Goal: Task Accomplishment & Management: Use online tool/utility

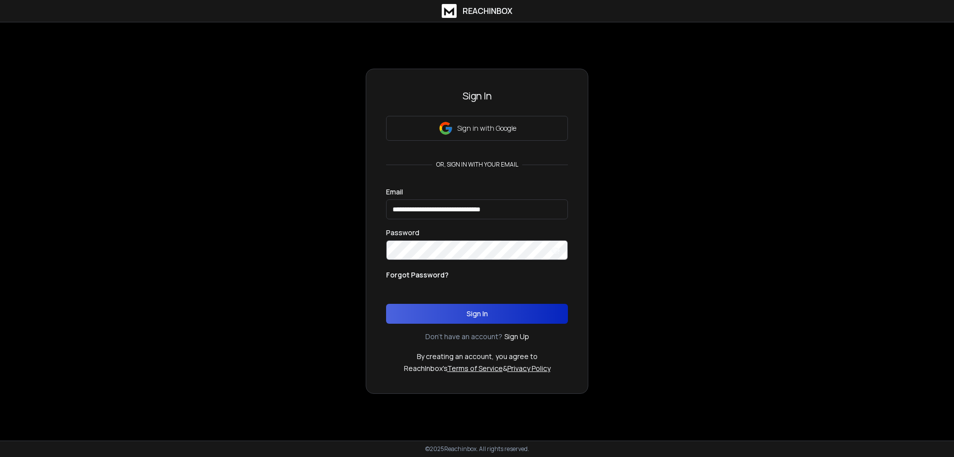
click at [490, 315] on button "Sign In" at bounding box center [477, 314] width 182 height 20
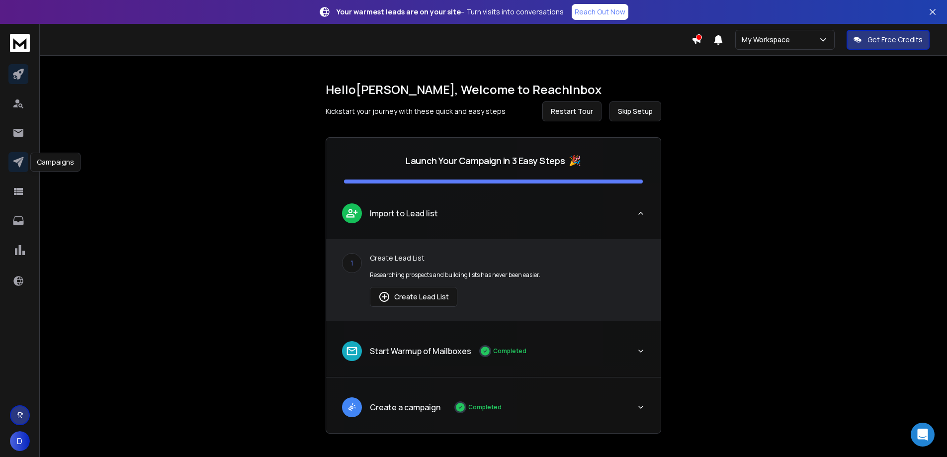
click at [23, 158] on icon at bounding box center [18, 162] width 10 height 10
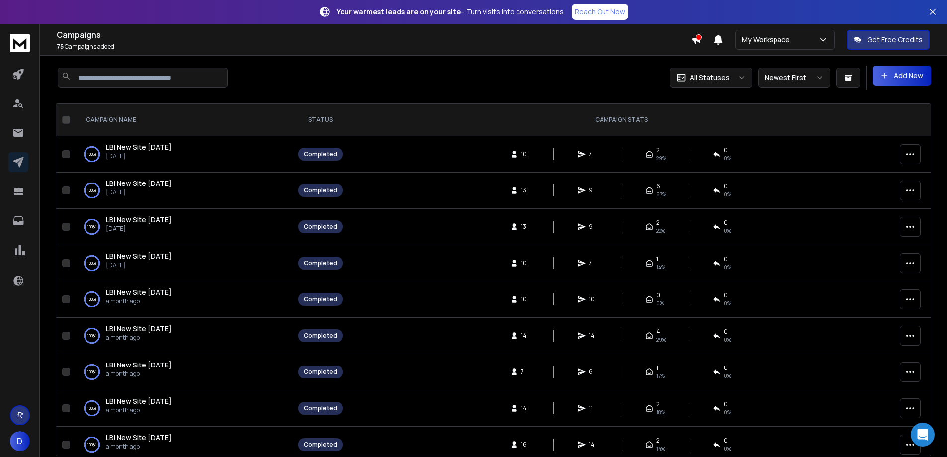
click at [905, 76] on button "Add New" at bounding box center [902, 76] width 58 height 20
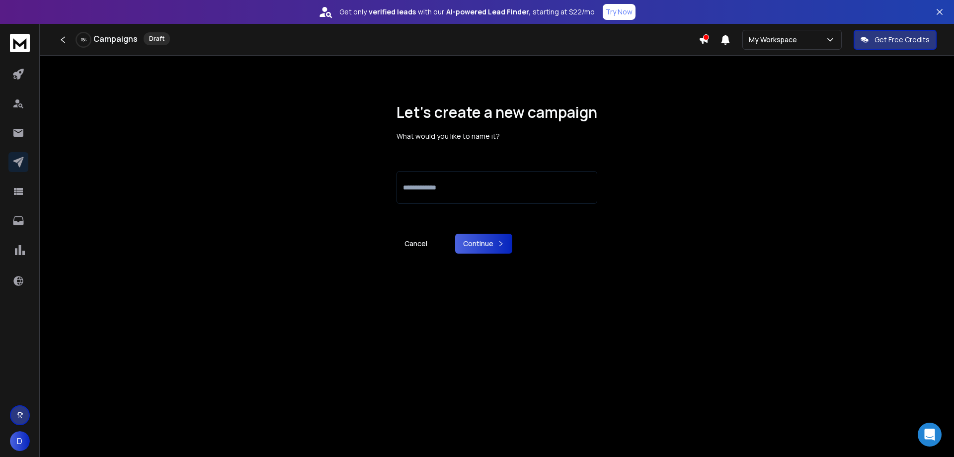
click at [537, 182] on input at bounding box center [497, 187] width 201 height 33
type input "**********"
click at [489, 246] on button "Continue" at bounding box center [483, 244] width 57 height 20
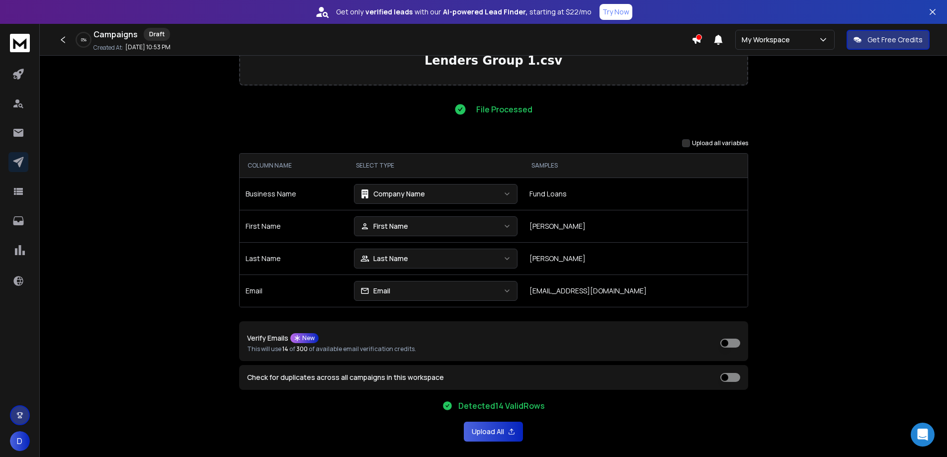
scroll to position [60, 0]
click at [502, 430] on button "Upload All" at bounding box center [493, 431] width 59 height 20
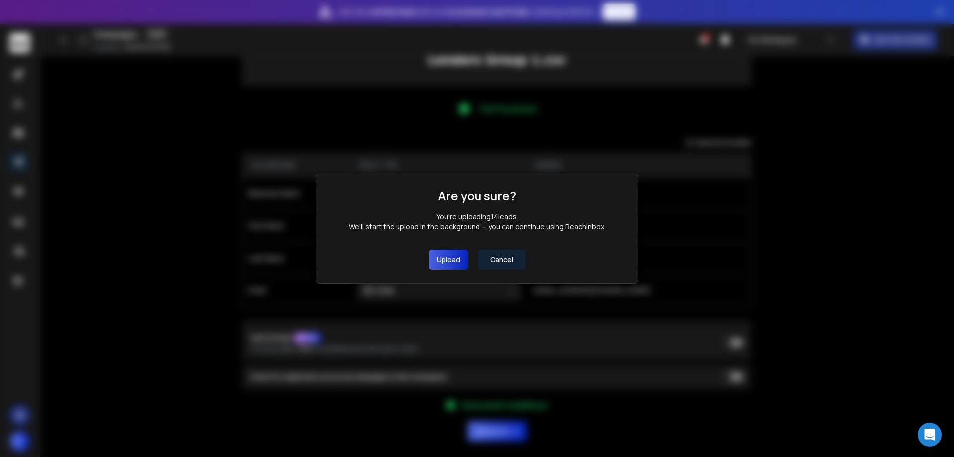
click at [451, 261] on button "Upload" at bounding box center [448, 259] width 39 height 20
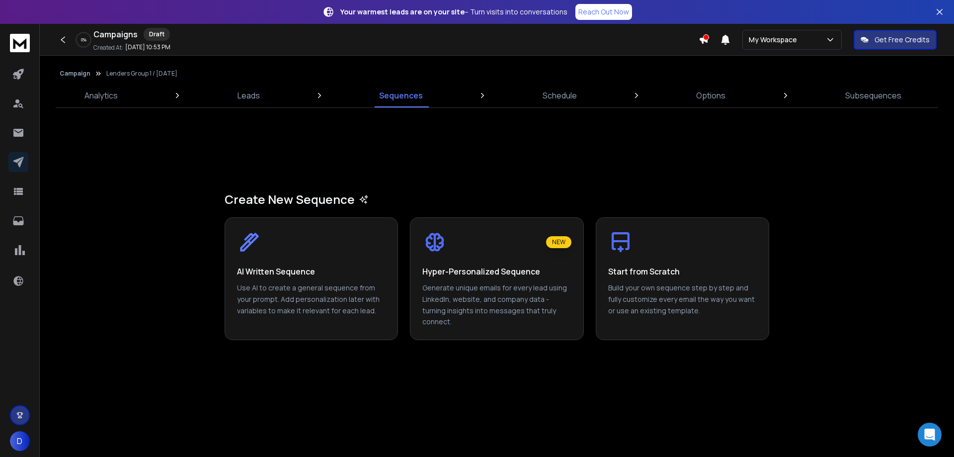
click at [683, 287] on p "Build your own sequence step by step and fully customize every email the way yo…" at bounding box center [682, 304] width 149 height 45
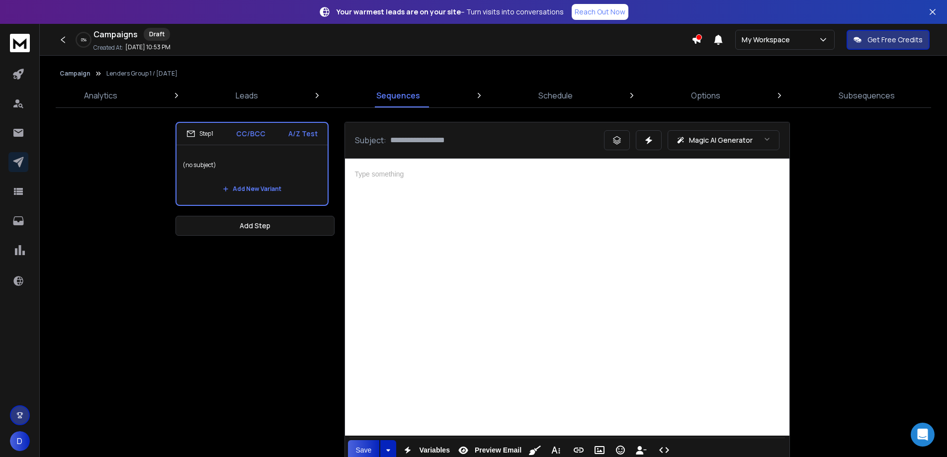
click at [471, 141] on input at bounding box center [492, 140] width 204 height 12
click at [413, 139] on input "**********" at bounding box center [492, 140] width 204 height 12
click at [502, 142] on input "**********" at bounding box center [492, 140] width 204 height 12
type input "**********"
click at [356, 175] on div at bounding box center [567, 173] width 424 height 11
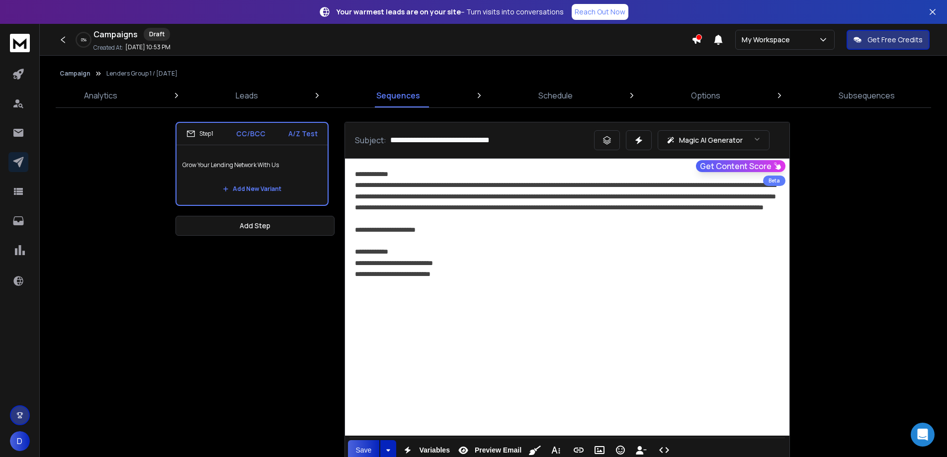
click at [400, 176] on p "**********" at bounding box center [567, 173] width 424 height 11
click at [431, 451] on span "Variables" at bounding box center [434, 450] width 35 height 8
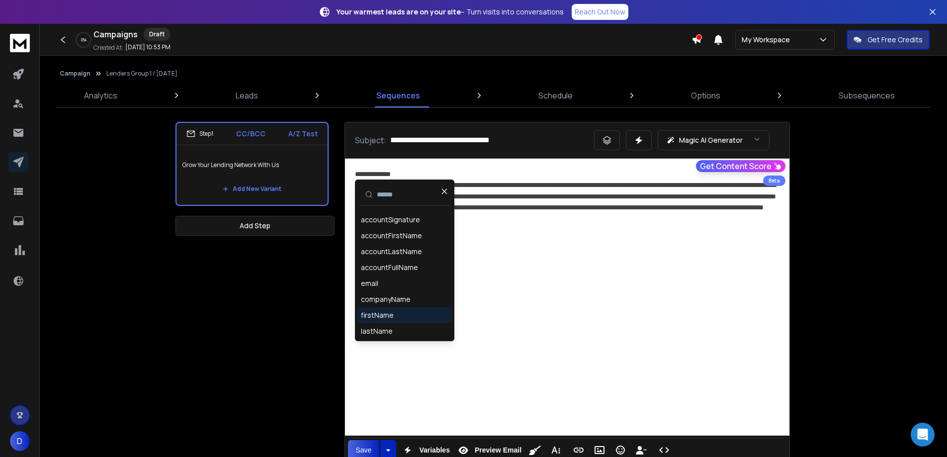
click at [392, 316] on div "firstName" at bounding box center [377, 315] width 33 height 10
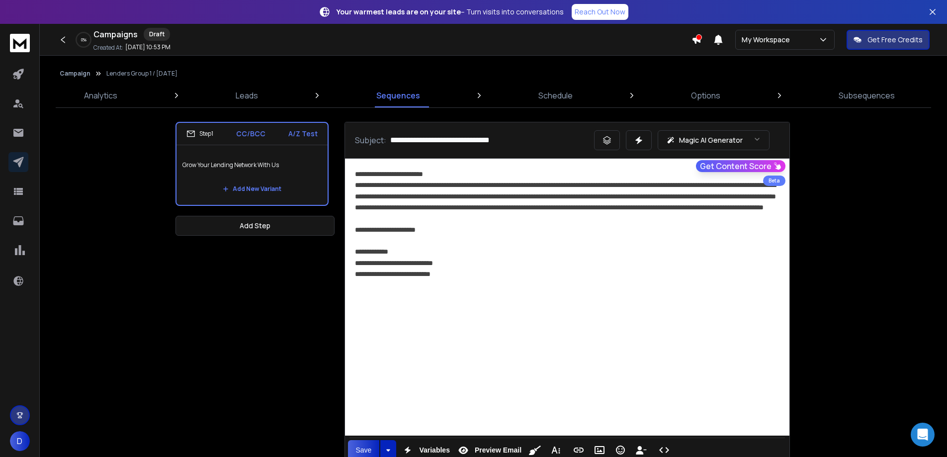
click at [712, 219] on p "**********" at bounding box center [567, 201] width 424 height 45
click at [458, 175] on p "**********" at bounding box center [567, 173] width 424 height 11
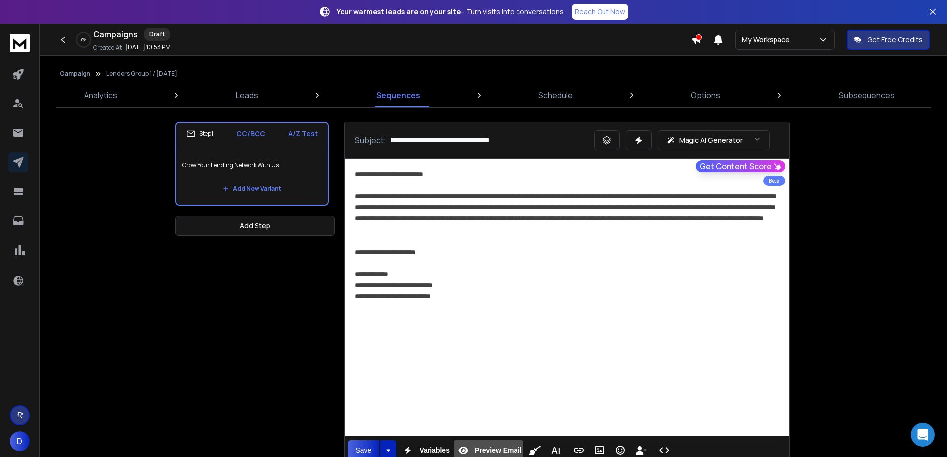
click at [494, 452] on span "Preview Email" at bounding box center [498, 450] width 51 height 8
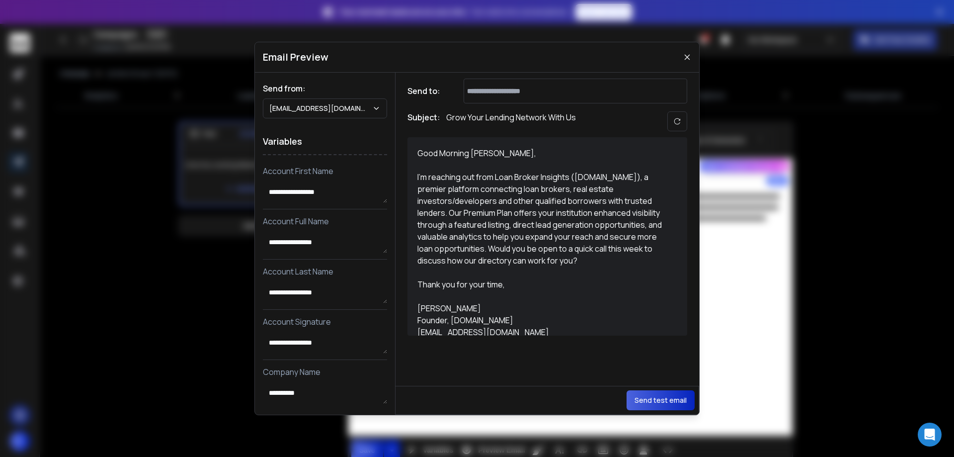
click at [687, 57] on icon at bounding box center [687, 56] width 5 height 5
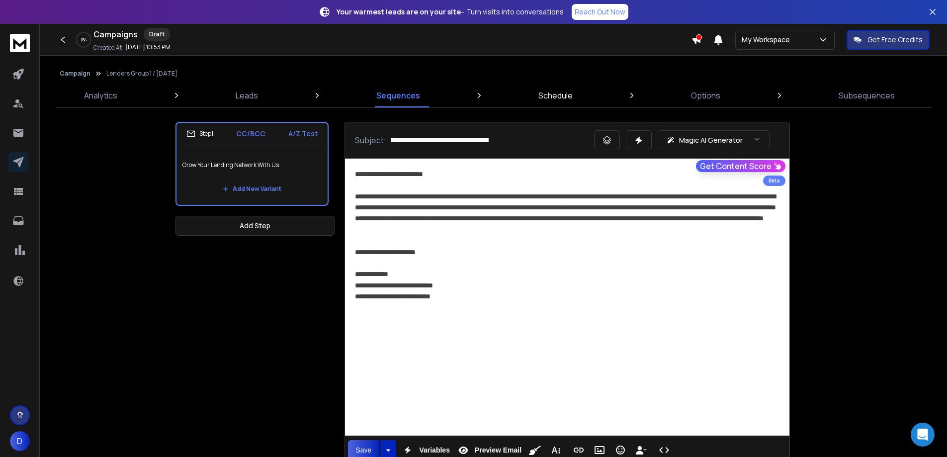
click at [561, 91] on p "Schedule" at bounding box center [555, 95] width 34 height 12
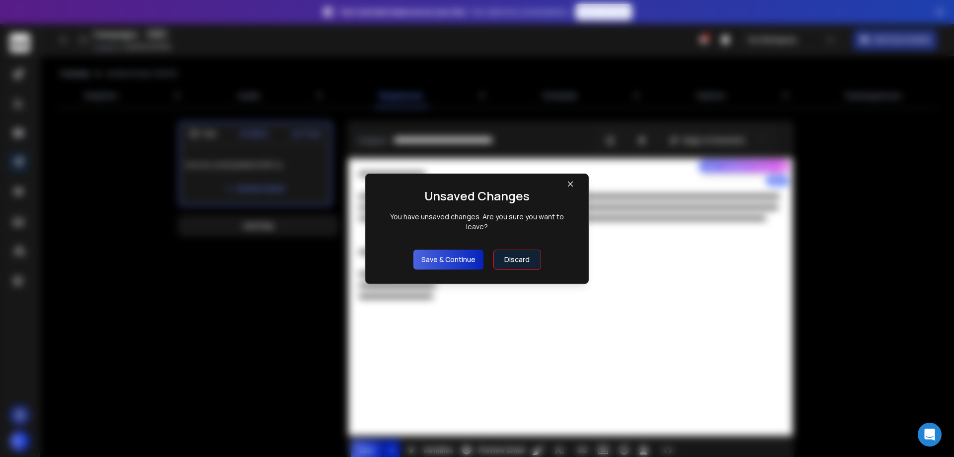
click at [443, 254] on button "Save & Continue" at bounding box center [448, 259] width 70 height 20
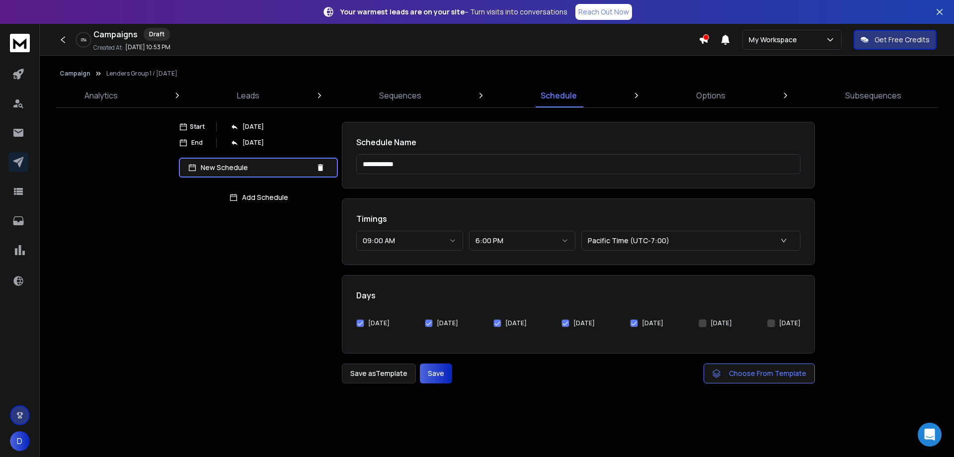
click at [264, 126] on p "Sun Sep 14 2025" at bounding box center [253, 127] width 21 height 8
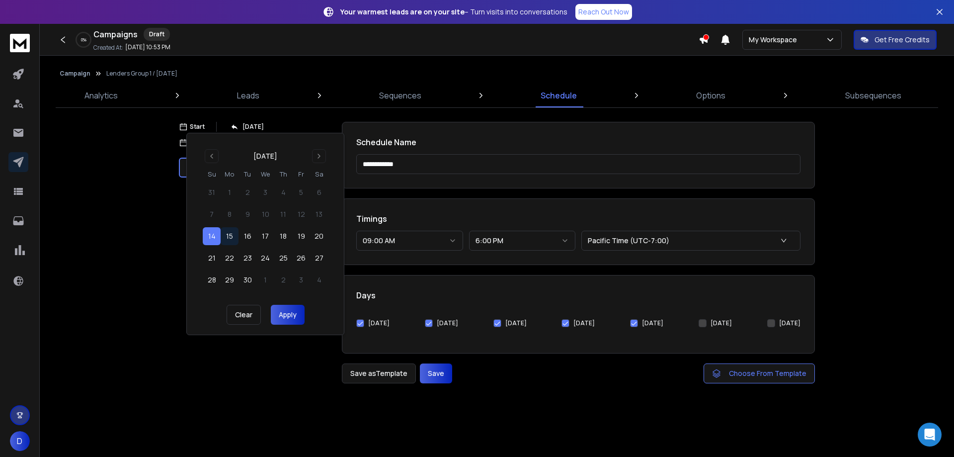
click at [229, 232] on button "15" at bounding box center [230, 236] width 18 height 18
click at [287, 315] on button "Apply" at bounding box center [288, 315] width 34 height 20
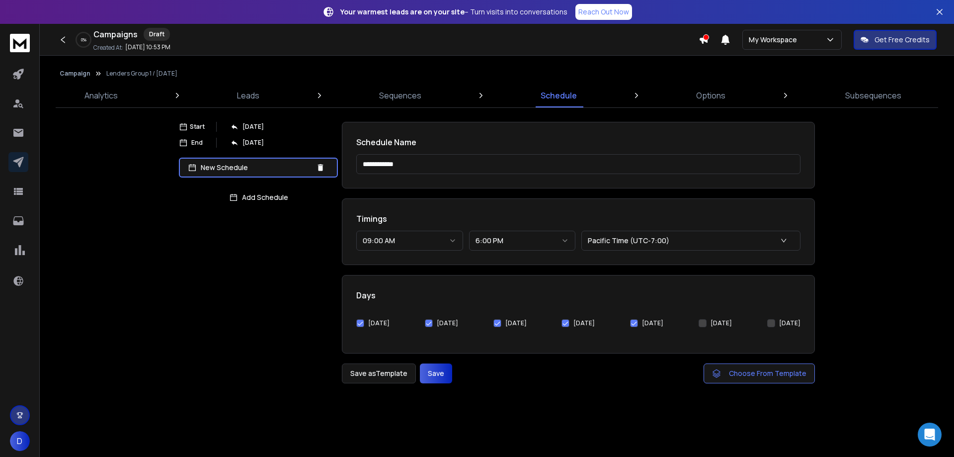
click at [264, 143] on p "Mon Sep 14 2026" at bounding box center [253, 143] width 21 height 8
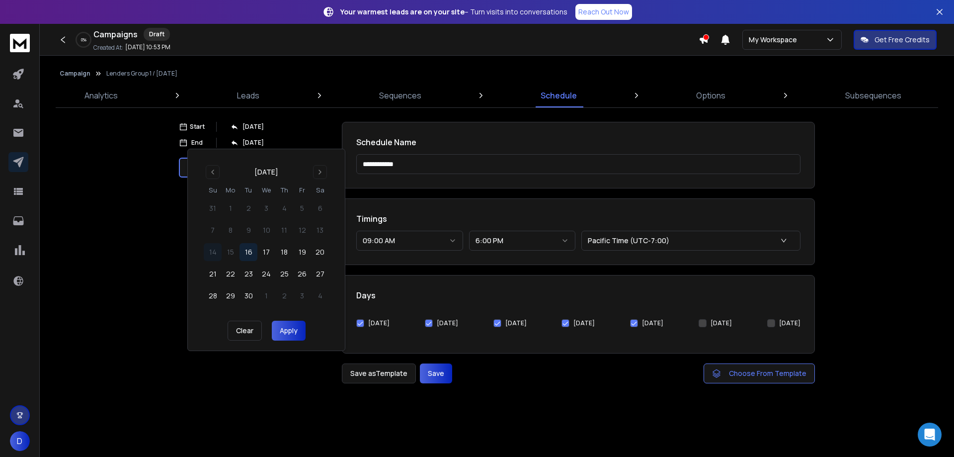
click at [247, 248] on button "16" at bounding box center [249, 252] width 18 height 18
click at [293, 330] on button "Apply" at bounding box center [289, 331] width 34 height 20
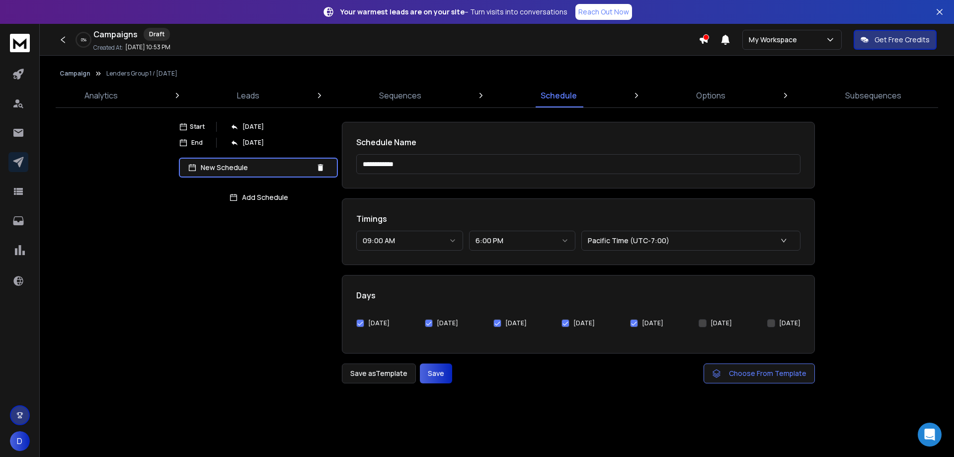
click at [450, 240] on icon "button" at bounding box center [453, 241] width 8 height 8
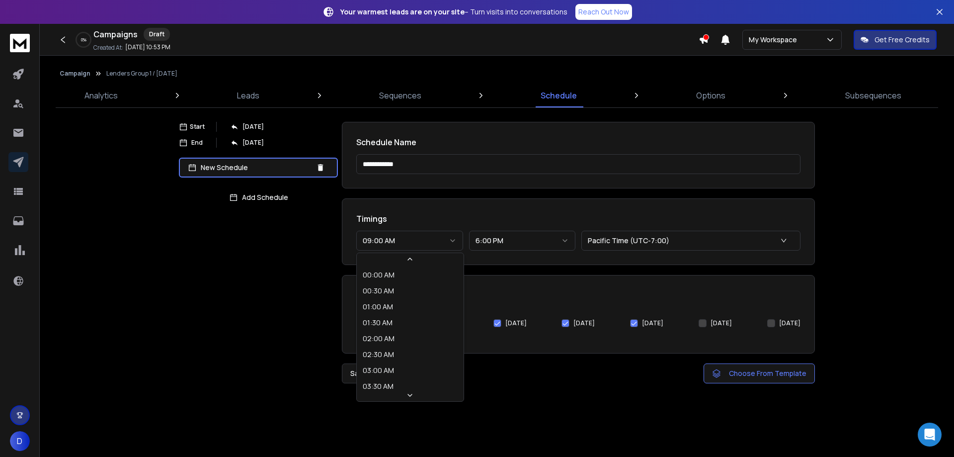
scroll to position [180, 0]
select select "********"
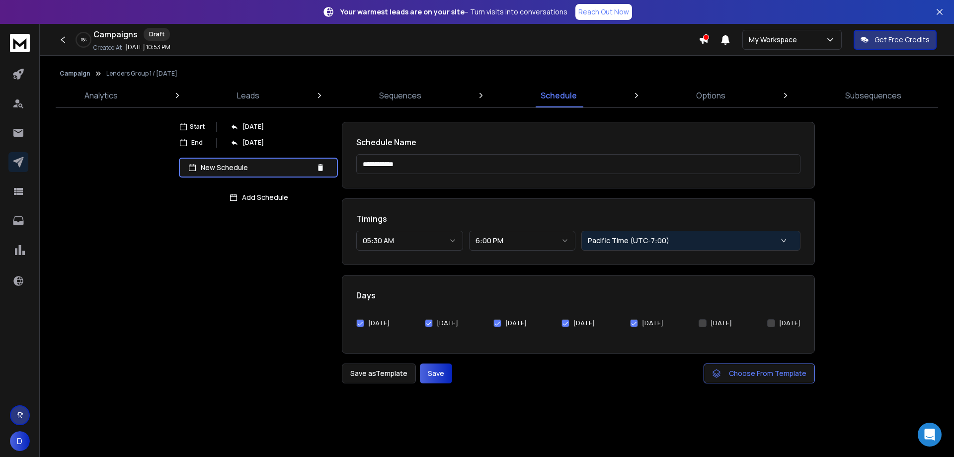
click at [785, 237] on button "Pacific Time (UTC-7:00)" at bounding box center [690, 241] width 219 height 20
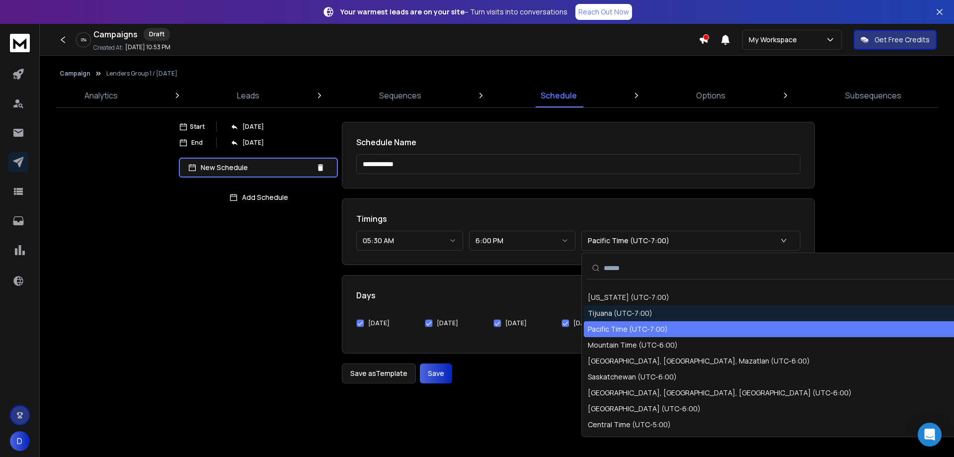
scroll to position [119, 0]
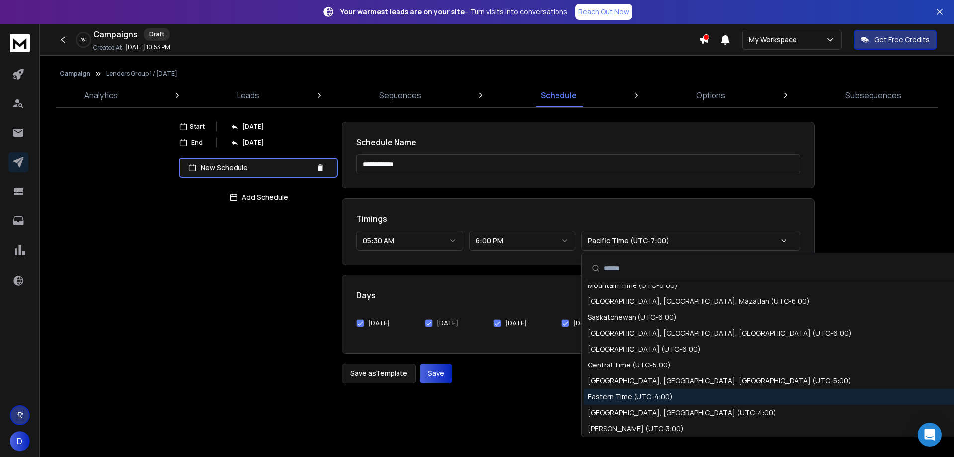
click at [641, 396] on div "Eastern Time (UTC-4:00)" at bounding box center [630, 397] width 85 height 10
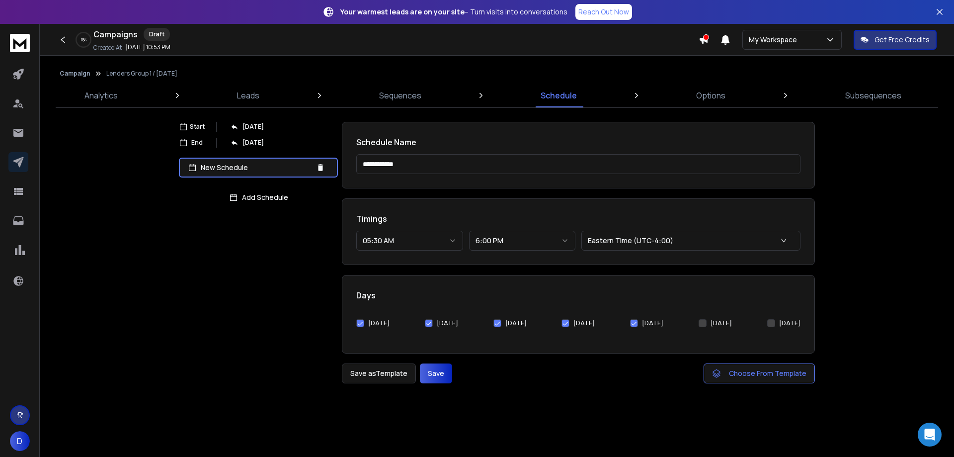
click at [442, 371] on button "Save" at bounding box center [436, 373] width 32 height 20
click at [719, 94] on p "Options" at bounding box center [710, 95] width 29 height 12
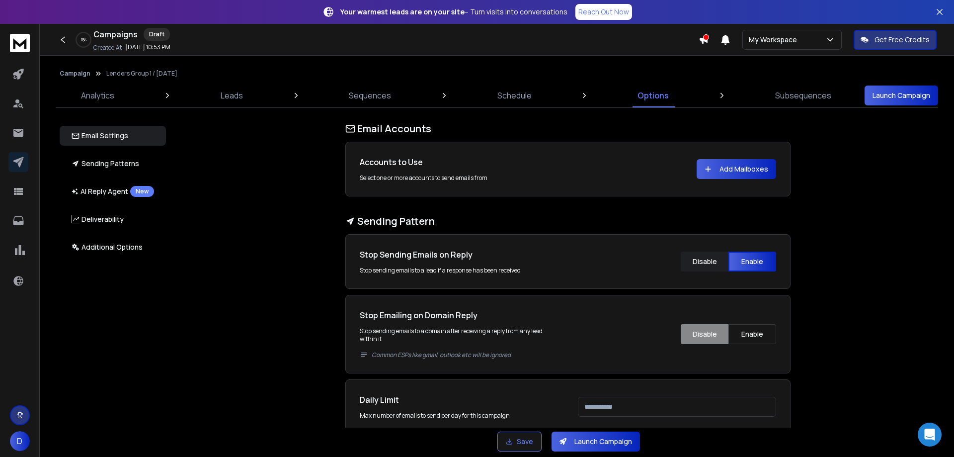
click at [728, 170] on button "Add Mailboxes" at bounding box center [737, 169] width 80 height 20
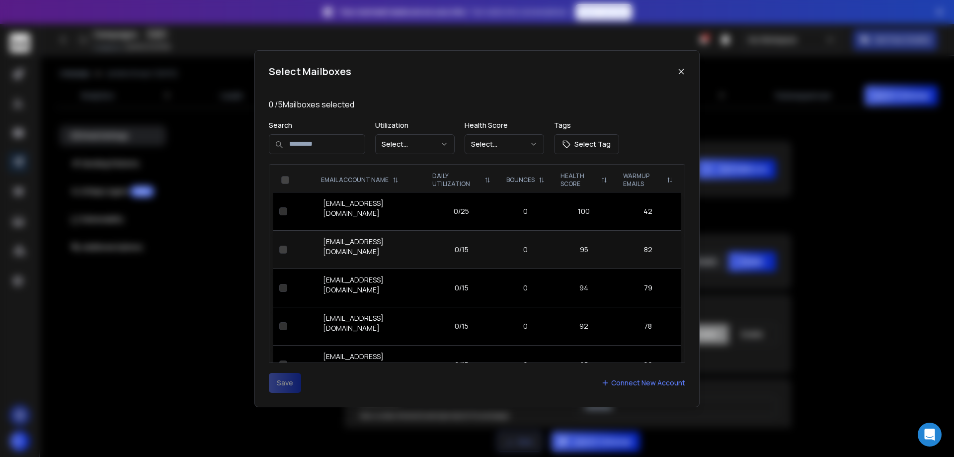
click at [282, 246] on button "button" at bounding box center [283, 250] width 8 height 8
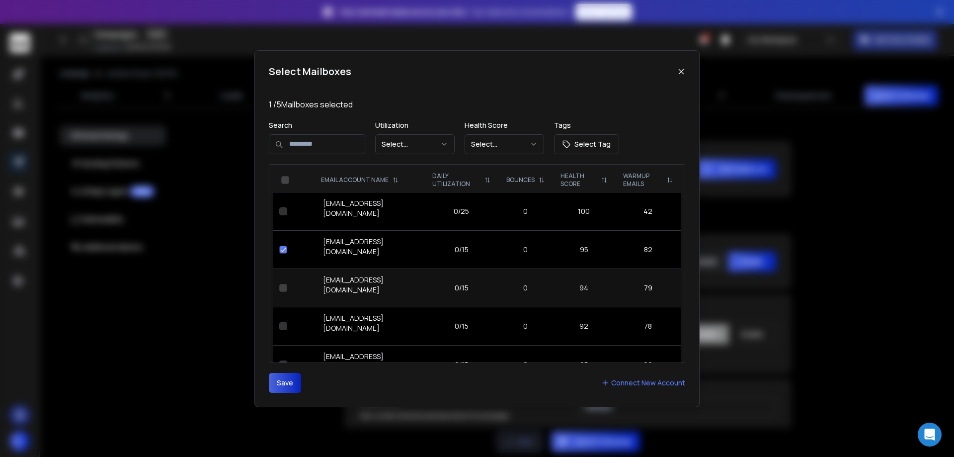
click at [280, 284] on button "button" at bounding box center [283, 288] width 8 height 8
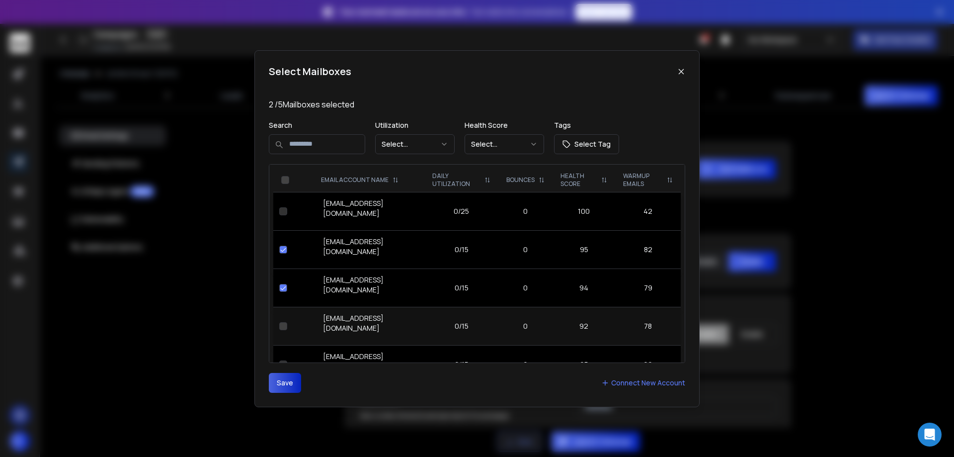
click at [282, 322] on button "button" at bounding box center [283, 326] width 8 height 8
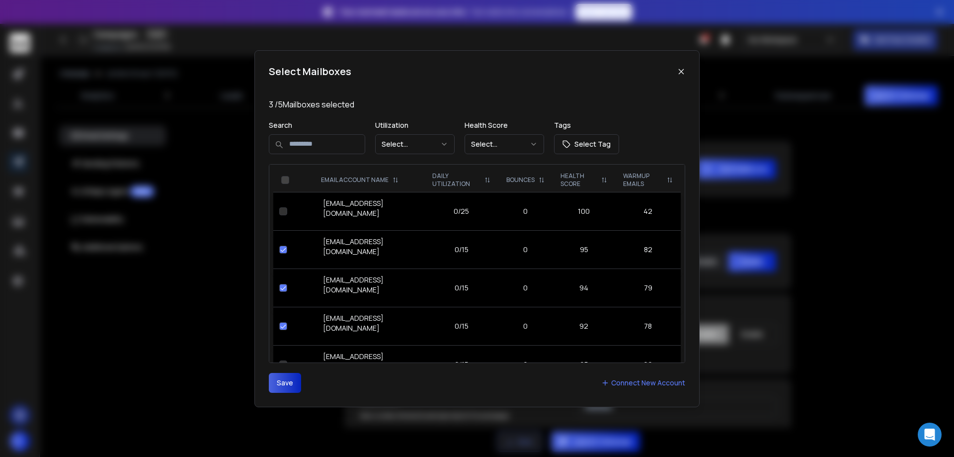
click at [287, 381] on button "Save" at bounding box center [285, 383] width 32 height 20
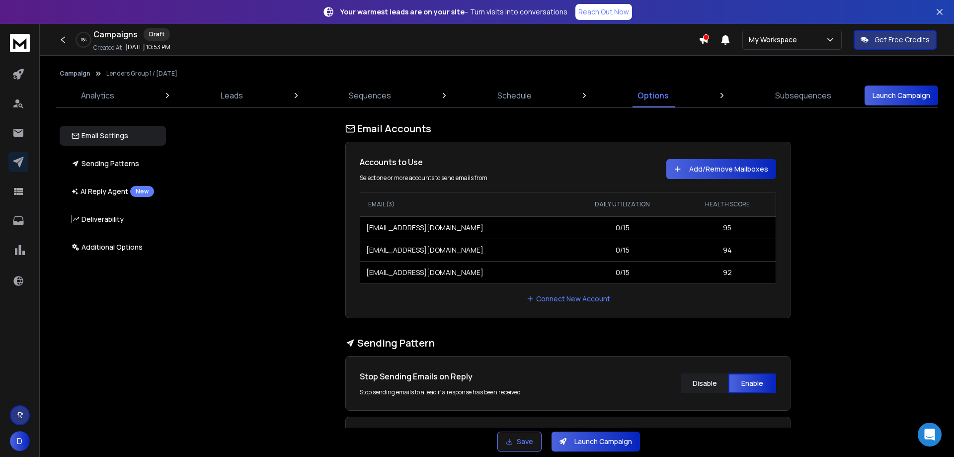
click at [578, 441] on button "Launch Campaign" at bounding box center [596, 441] width 88 height 20
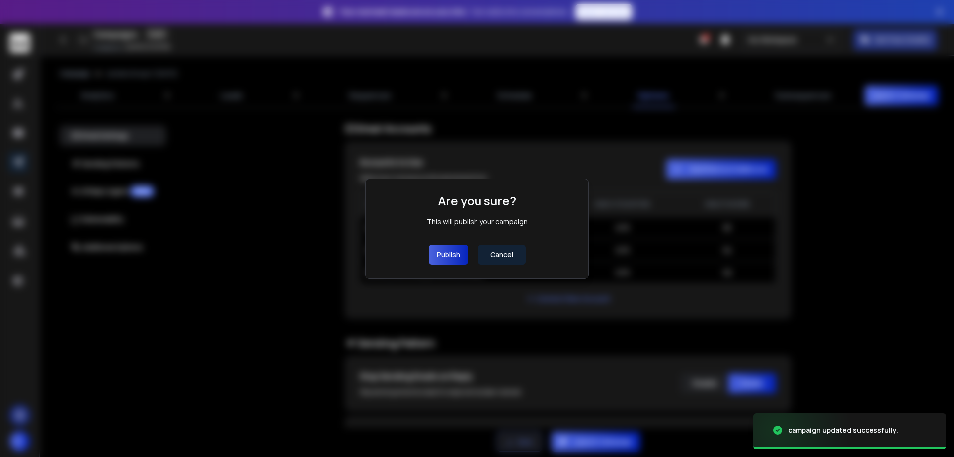
click at [446, 256] on button "Publish" at bounding box center [448, 255] width 39 height 20
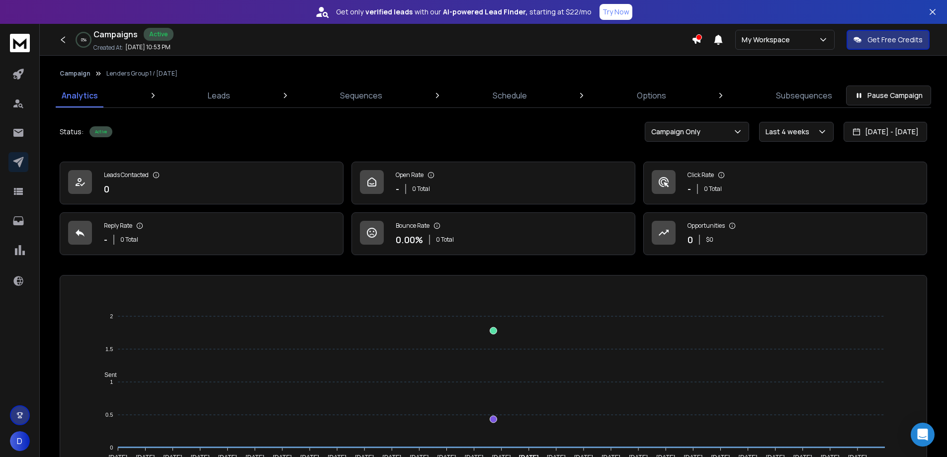
click at [931, 11] on icon at bounding box center [932, 11] width 9 height 9
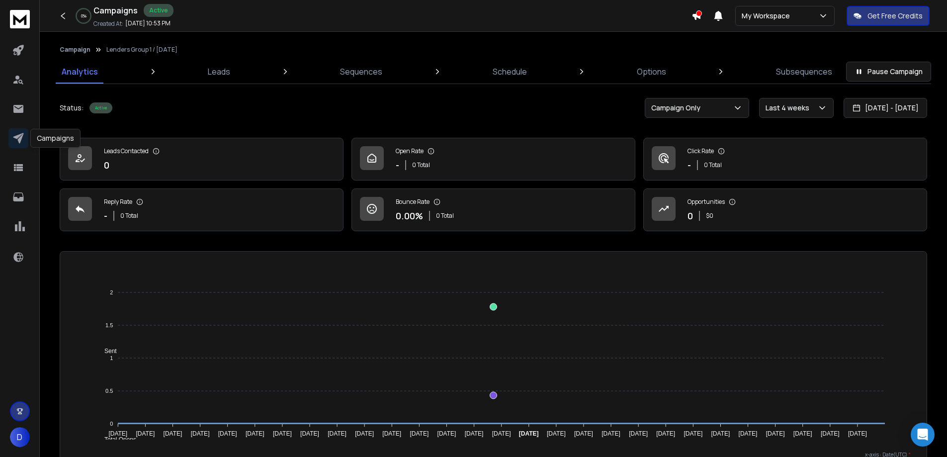
click at [18, 136] on icon at bounding box center [18, 138] width 10 height 10
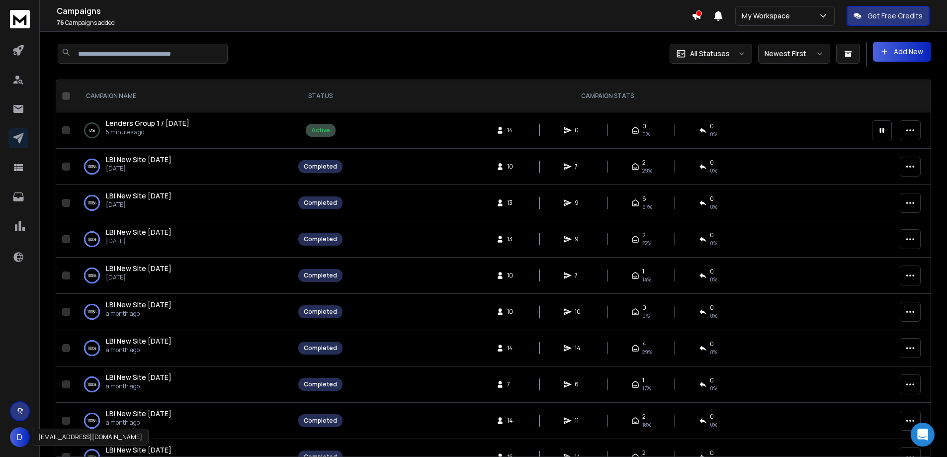
click at [19, 436] on span "D" at bounding box center [20, 437] width 20 height 20
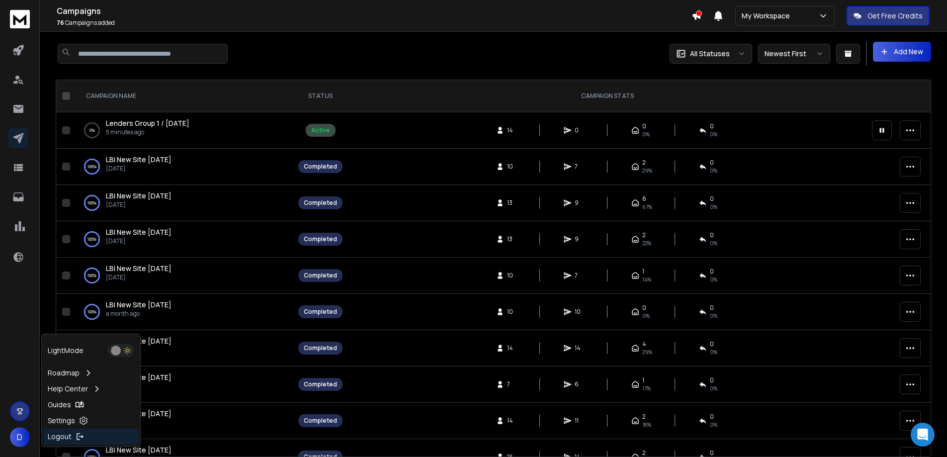
click at [57, 435] on p "Logout" at bounding box center [60, 436] width 24 height 10
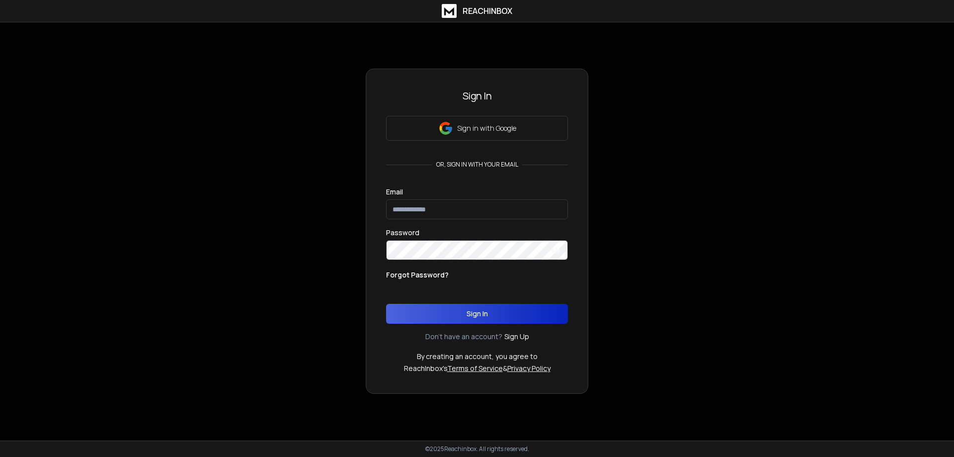
type input "**********"
